Goal: Task Accomplishment & Management: Manage account settings

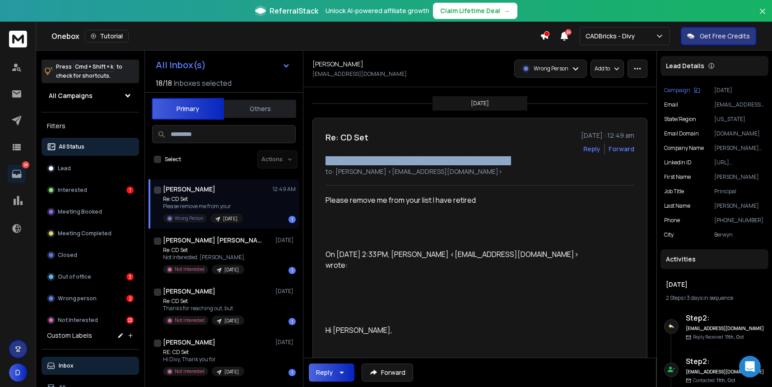
scroll to position [9, 0]
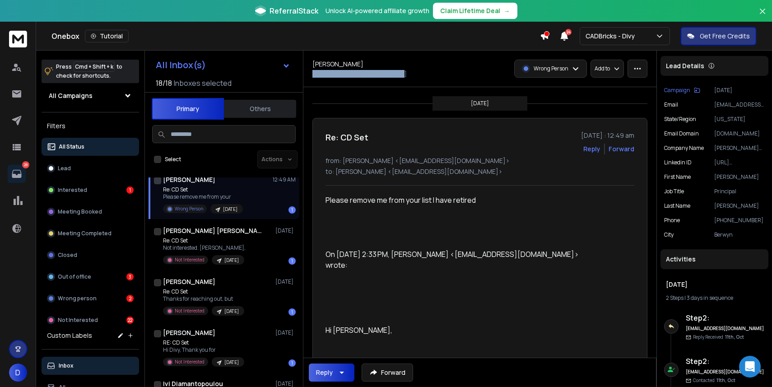
drag, startPoint x: 399, startPoint y: 76, endPoint x: 313, endPoint y: 73, distance: 85.4
click at [313, 73] on div "[PERSON_NAME] [PERSON_NAME] [EMAIL_ADDRESS][DOMAIN_NAME]" at bounding box center [394, 69] width 165 height 18
copy p "[EMAIL_ADDRESS][DOMAIN_NAME]"
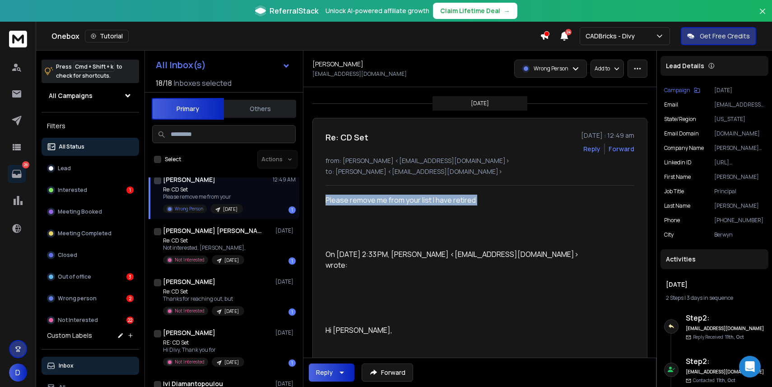
copy div "Please remove me from your list I have retired"
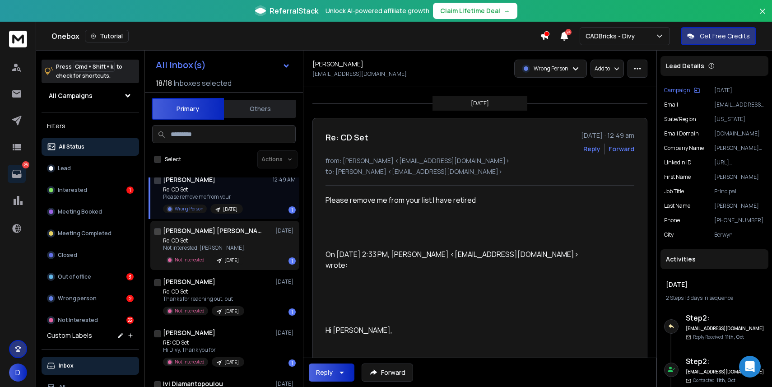
click at [219, 237] on p "Re: CD Set" at bounding box center [204, 240] width 83 height 7
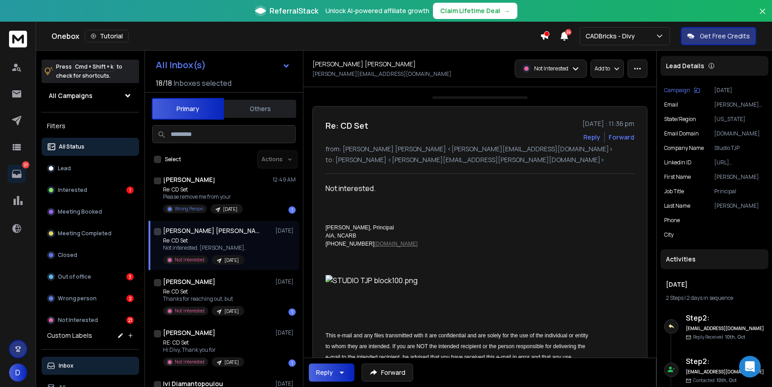
scroll to position [15, 0]
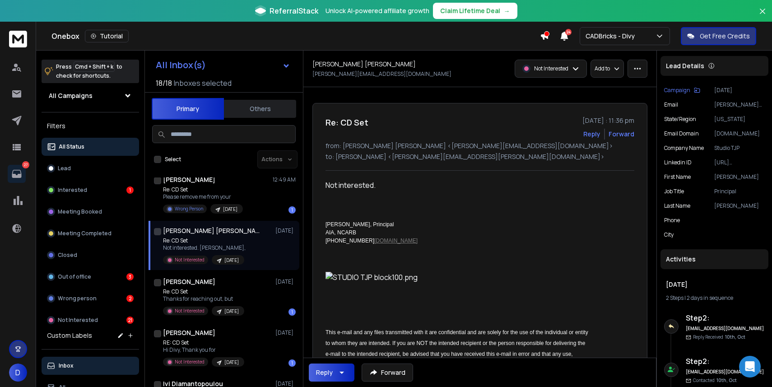
click at [416, 248] on div "[PERSON_NAME], Principal AIA, NCARB [PHONE_NUMBER] [DOMAIN_NAME]" at bounding box center [457, 236] width 264 height 49
click at [422, 227] on div "[PERSON_NAME], Principal AIA, NCARB [PHONE_NUMBER] [DOMAIN_NAME]" at bounding box center [457, 236] width 264 height 49
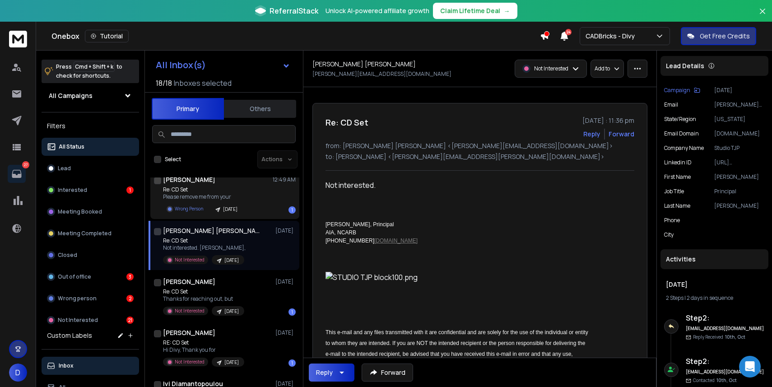
click at [237, 192] on p "Re: CD Set" at bounding box center [203, 189] width 80 height 7
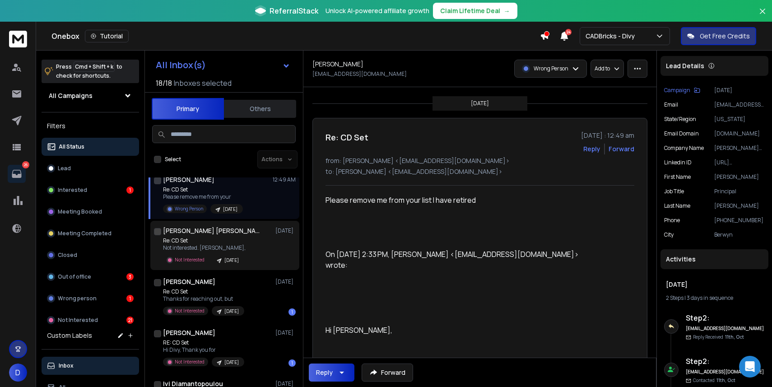
click at [246, 243] on p "Re: CD Set" at bounding box center [204, 240] width 83 height 7
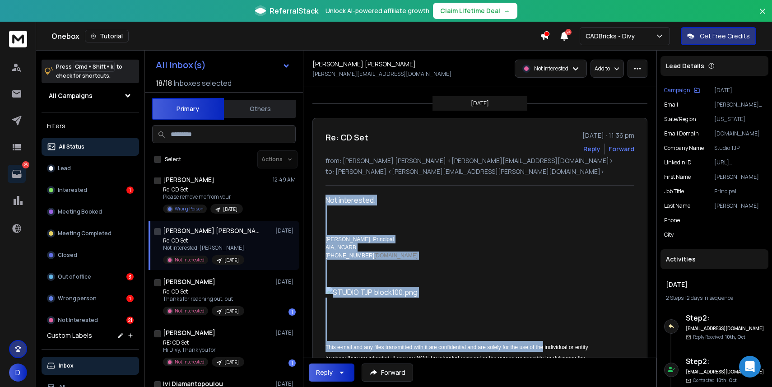
drag, startPoint x: 326, startPoint y: 200, endPoint x: 544, endPoint y: 343, distance: 261.0
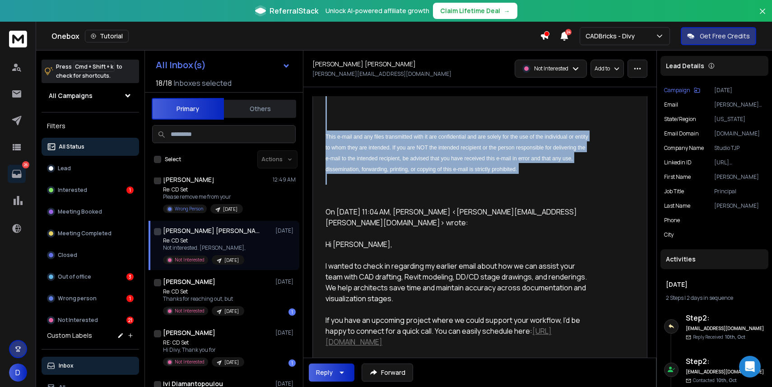
scroll to position [211, 0]
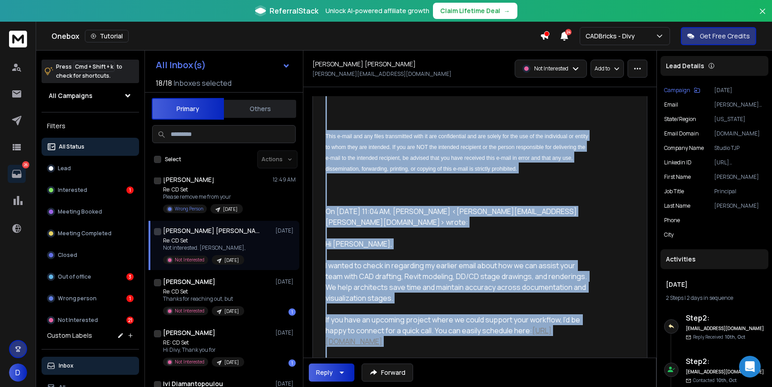
copy div "Lor ipsumdolor. Sitame C. Adipis, Elitseddo EIU, TEMPO 083 606 3736 inc.ut Labo…"
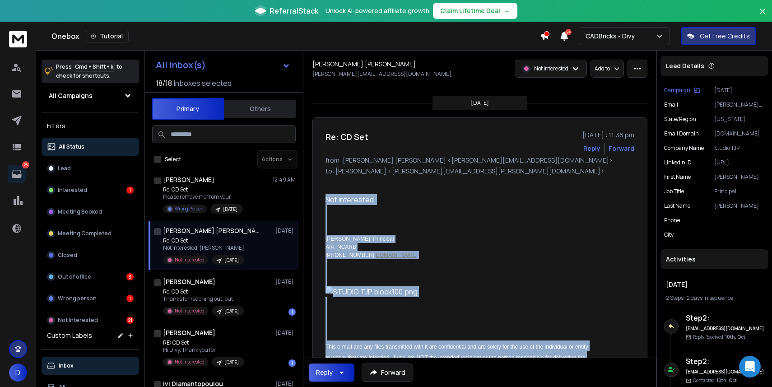
scroll to position [0, 0]
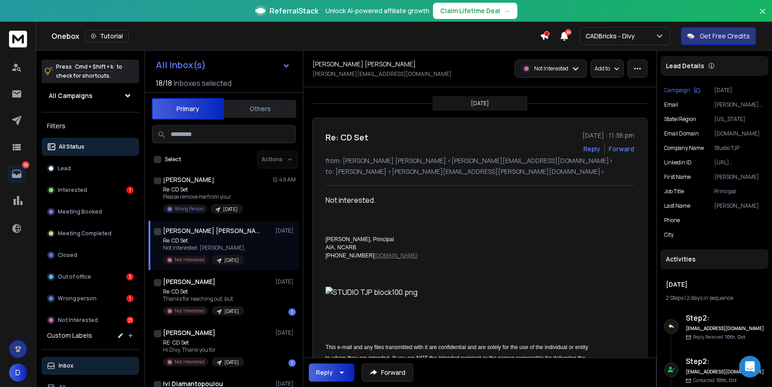
click at [358, 40] on div "Onebox Tutorial" at bounding box center [295, 36] width 488 height 13
click at [464, 255] on div "[PERSON_NAME], Principal AIA, NCARB [PHONE_NUMBER] [DOMAIN_NAME]" at bounding box center [457, 251] width 264 height 49
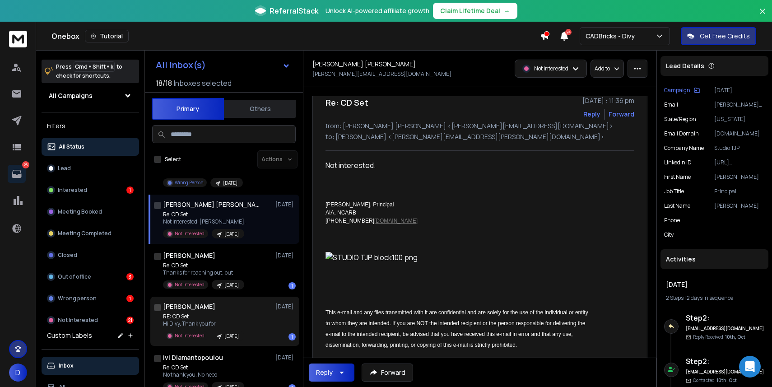
scroll to position [56, 0]
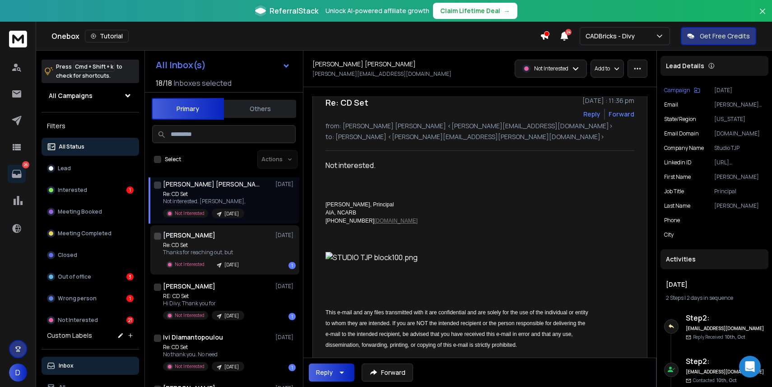
click at [237, 249] on p "Thanks for reaching out, but" at bounding box center [203, 252] width 81 height 7
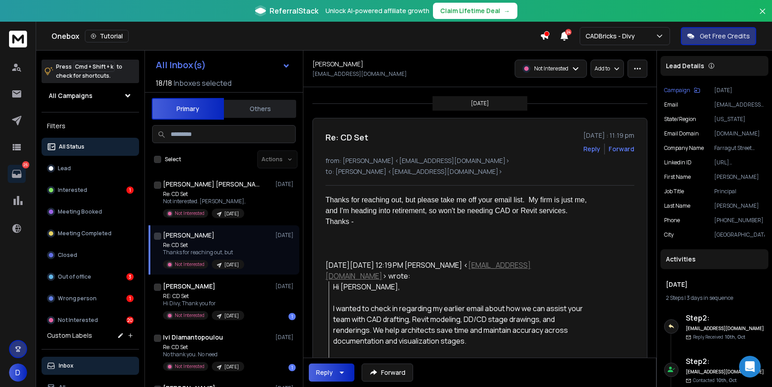
click at [453, 229] on div at bounding box center [457, 232] width 264 height 11
click at [392, 244] on div at bounding box center [457, 243] width 264 height 11
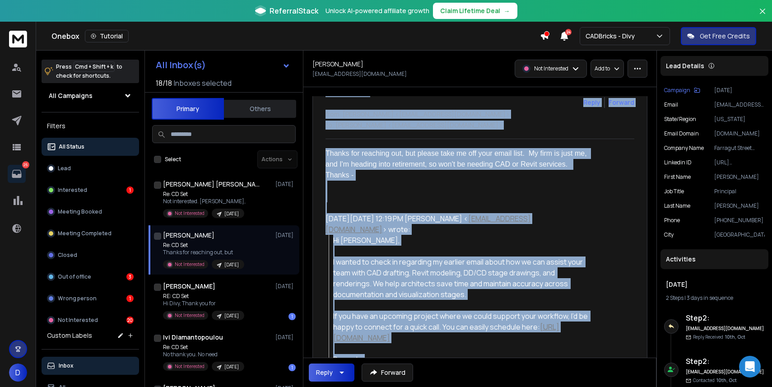
scroll to position [18, 0]
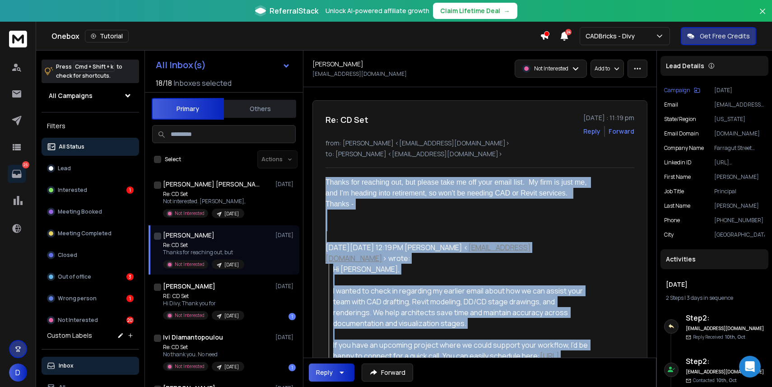
drag, startPoint x: 444, startPoint y: 261, endPoint x: 325, endPoint y: 182, distance: 142.2
copy div "Loremi dol sitametc adi, eli seddoe temp in utl etdo magna aliq. En admi ve qui…"
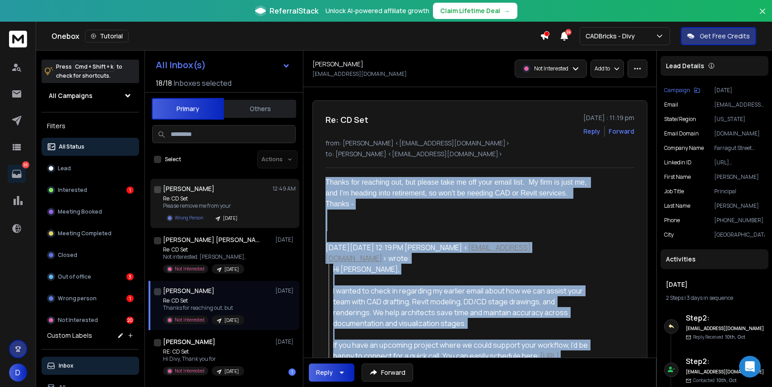
scroll to position [0, 0]
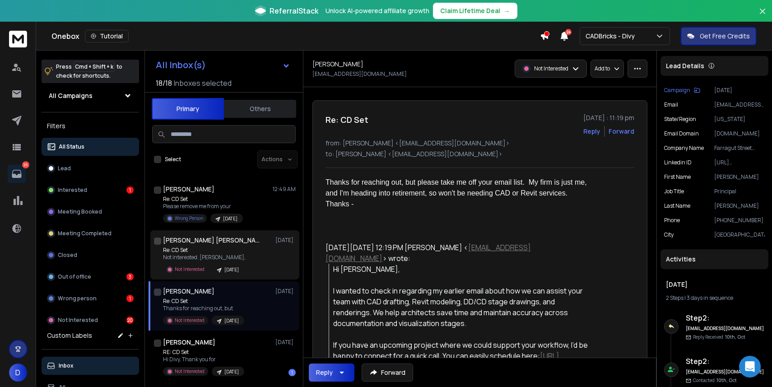
click at [254, 249] on div "Re: CD Set Not interested. [PERSON_NAME], Not Interested [DATE]" at bounding box center [229, 260] width 133 height 28
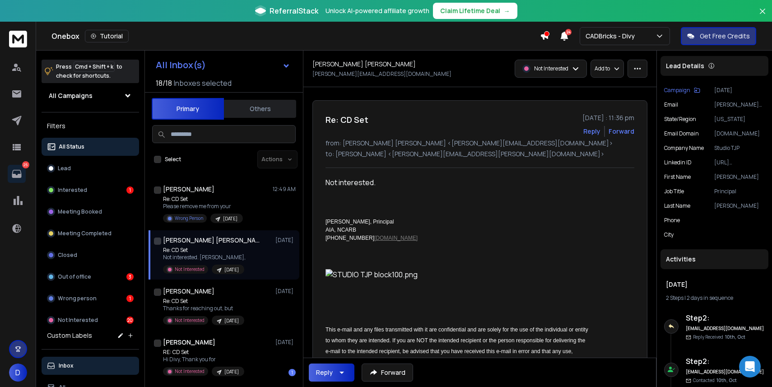
click at [637, 65] on icon "button" at bounding box center [637, 69] width 8 height 8
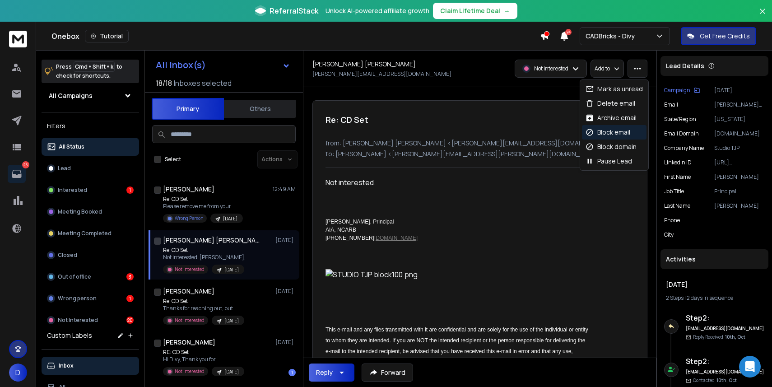
click at [612, 131] on div "Block email" at bounding box center [607, 132] width 45 height 9
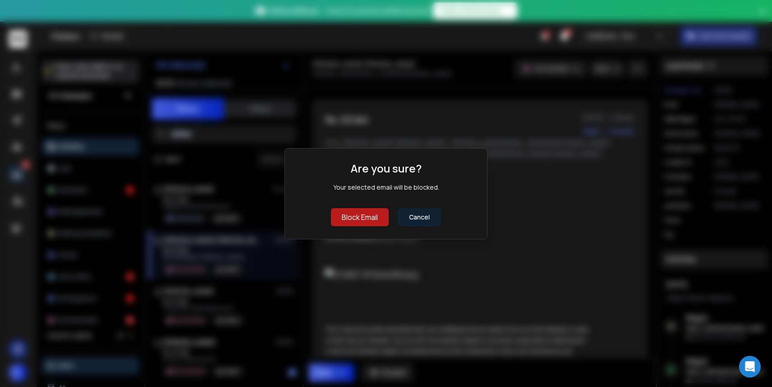
click at [371, 220] on button "Block Email" at bounding box center [360, 217] width 58 height 18
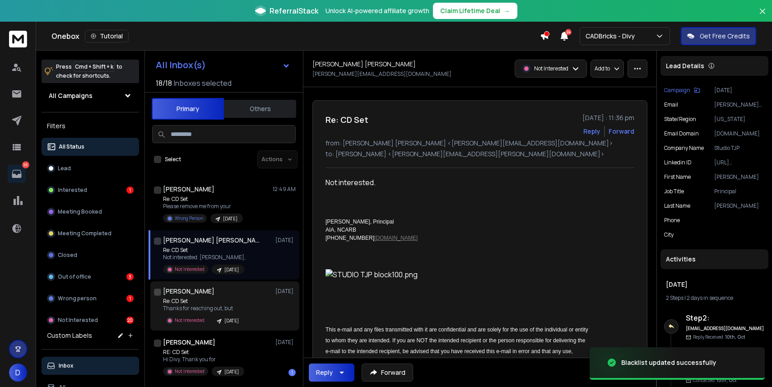
click at [246, 289] on div "[PERSON_NAME] [DATE]" at bounding box center [229, 291] width 133 height 9
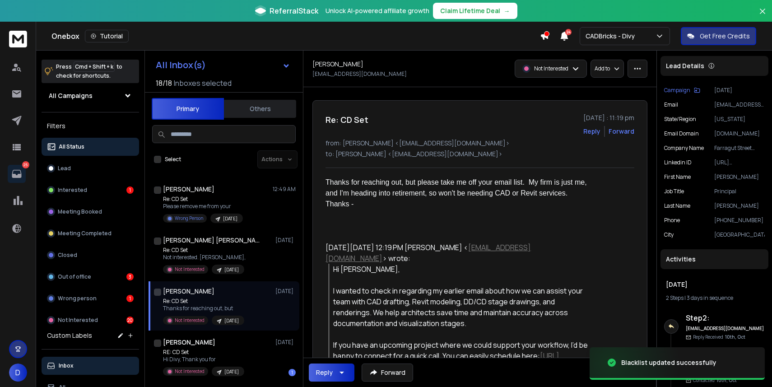
click at [640, 66] on icon "button" at bounding box center [637, 69] width 8 height 8
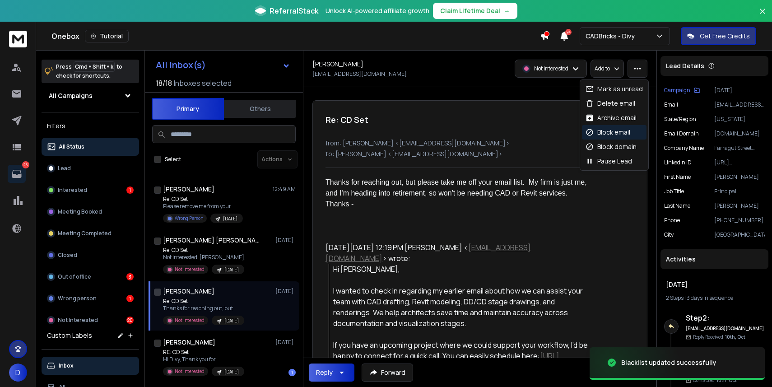
click at [613, 134] on div "Block email" at bounding box center [607, 132] width 45 height 9
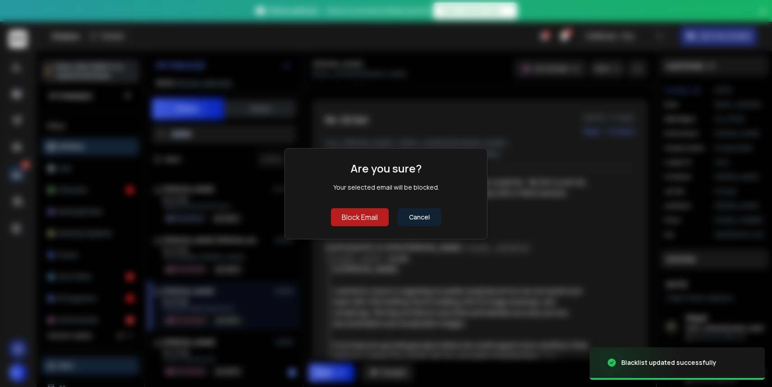
click at [359, 213] on button "Block Email" at bounding box center [360, 217] width 58 height 18
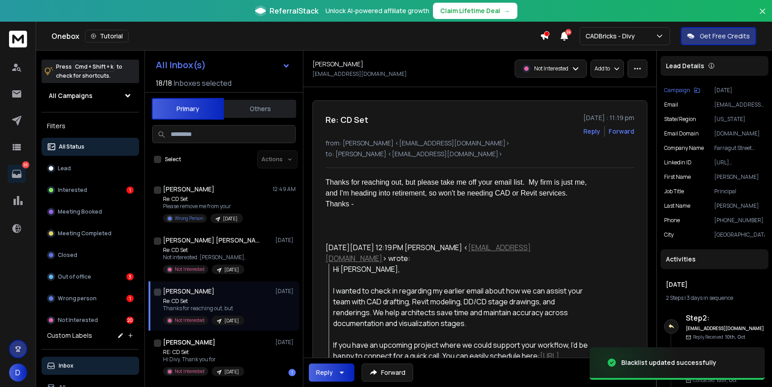
click at [441, 70] on div "[PERSON_NAME] [PERSON_NAME] [EMAIL_ADDRESS][DOMAIN_NAME]" at bounding box center [394, 69] width 165 height 18
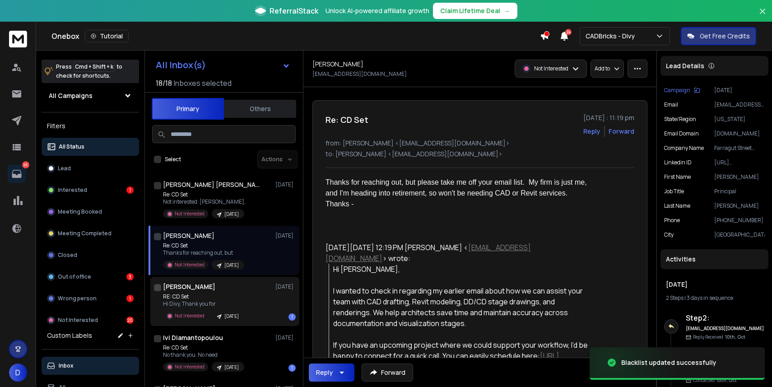
scroll to position [58, 0]
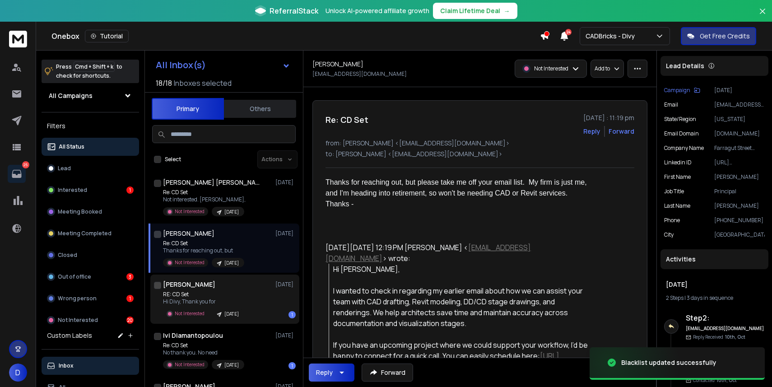
click at [242, 293] on p "RE: CD Set" at bounding box center [203, 294] width 81 height 7
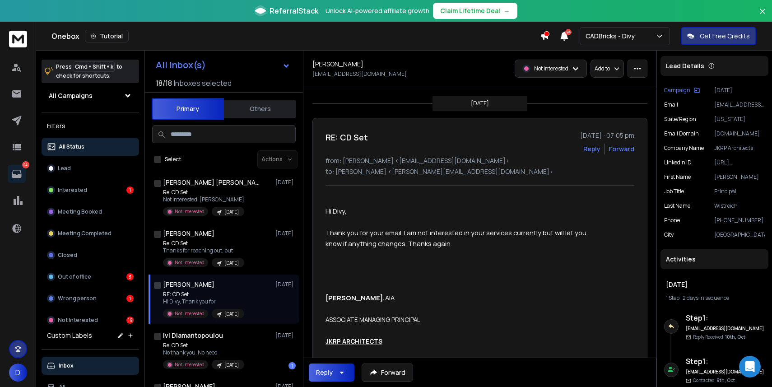
click at [485, 70] on div "Not Interested Add to" at bounding box center [565, 69] width 165 height 18
click at [433, 58] on div "[PERSON_NAME] [PERSON_NAME] [EMAIL_ADDRESS][DOMAIN_NAME] Not Interested Add to …" at bounding box center [479, 69] width 353 height 37
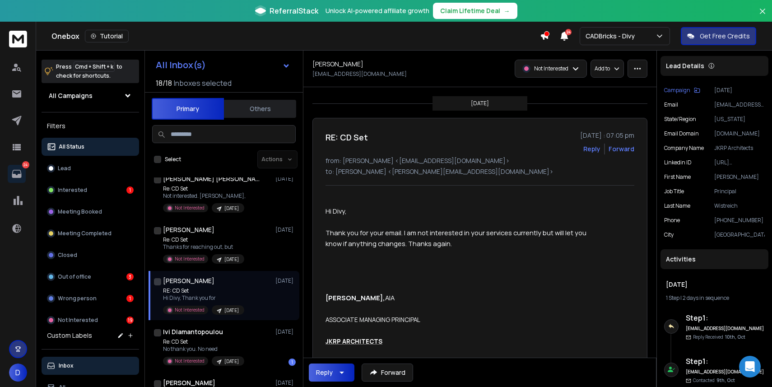
scroll to position [41, 0]
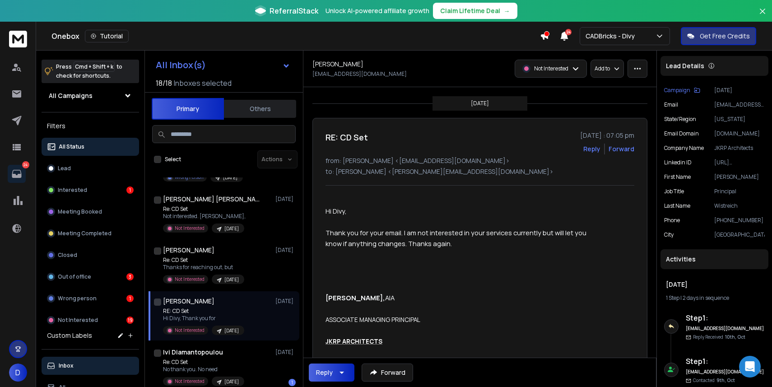
click at [211, 306] on div "[PERSON_NAME] [DATE] RE: CD Set Hi Divy, Thank you for Not Interested [DATE]" at bounding box center [229, 316] width 133 height 38
drag, startPoint x: 394, startPoint y: 161, endPoint x: 481, endPoint y: 162, distance: 87.1
click at [481, 162] on p "from: [PERSON_NAME] <[EMAIL_ADDRESS][DOMAIN_NAME]>" at bounding box center [479, 160] width 309 height 9
copy p "[EMAIL_ADDRESS][DOMAIN_NAME]"
